Goal: Check status

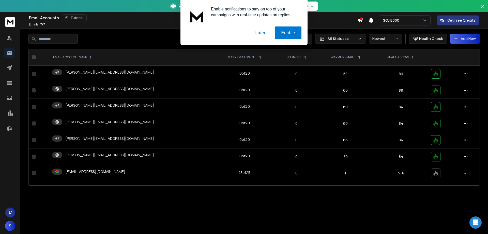
click at [262, 29] on button "Later" at bounding box center [260, 32] width 23 height 13
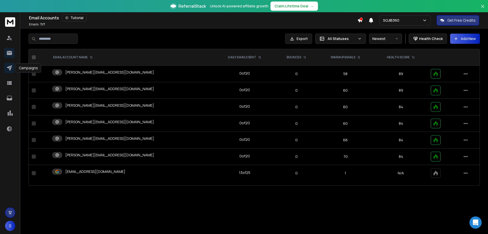
click at [11, 66] on icon at bounding box center [9, 68] width 6 height 6
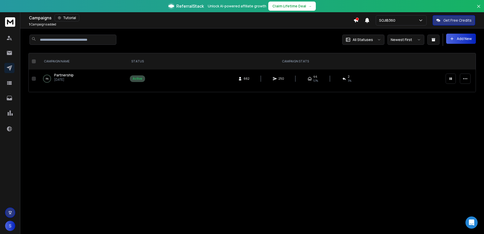
click at [147, 78] on td "Active" at bounding box center [137, 78] width 21 height 18
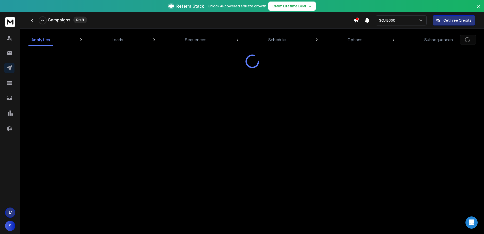
click at [480, 5] on icon "Close banner" at bounding box center [479, 6] width 3 height 3
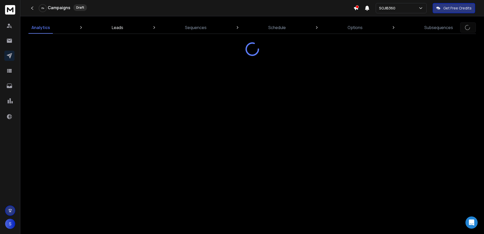
click at [111, 28] on link "Leads" at bounding box center [118, 27] width 18 height 12
click at [38, 26] on p "Analytics" at bounding box center [41, 27] width 19 height 6
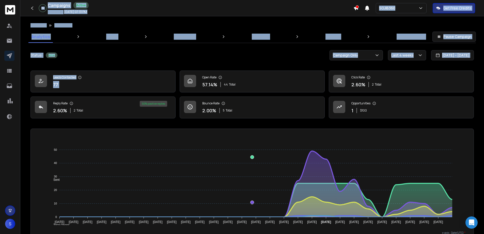
drag, startPoint x: 25, startPoint y: 3, endPoint x: 333, endPoint y: 144, distance: 338.7
click at [186, 85] on div "0 % Campaigns Active Created At: [DATE] 07:31 PM SOJIB360 Get Free Credits Camp…" at bounding box center [242, 191] width 484 height 383
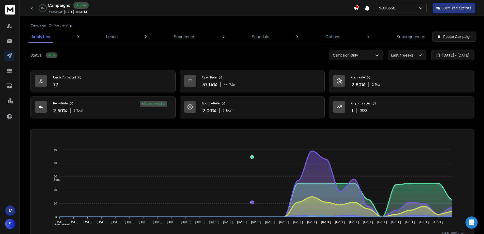
click at [458, 125] on div "Leads Contacted 77 Open Rate 57.14 % 44 Total Click Rate 2.60 % 2 Total Reply R…" at bounding box center [253, 222] width 444 height 305
